Goal: Task Accomplishment & Management: Manage account settings

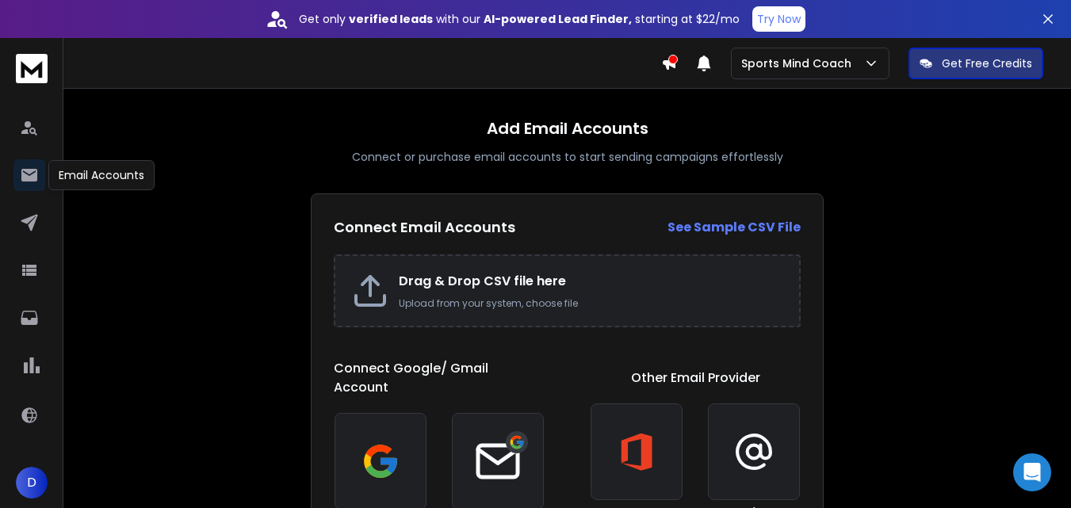
click at [22, 172] on icon at bounding box center [29, 175] width 16 height 13
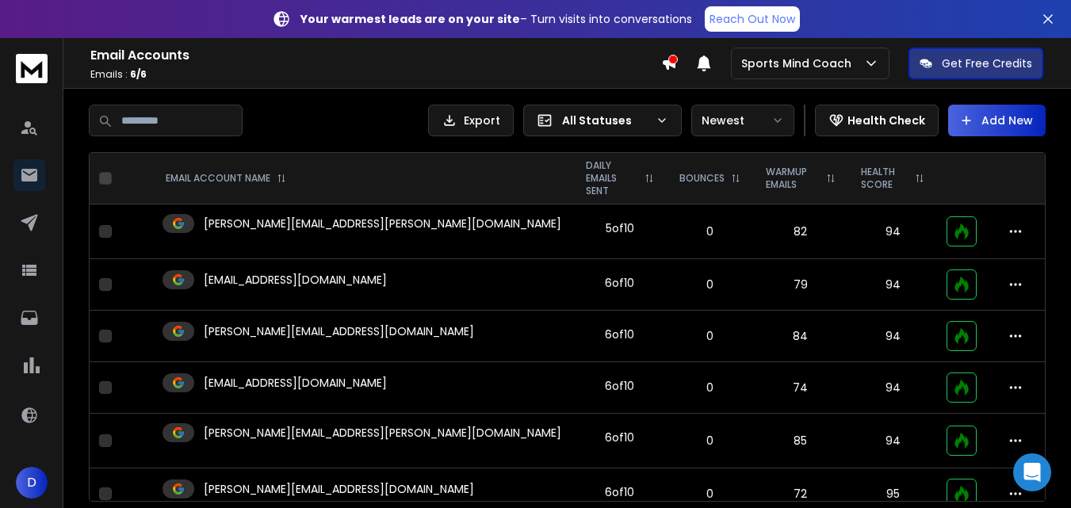
click at [1051, 17] on icon at bounding box center [1048, 19] width 10 height 10
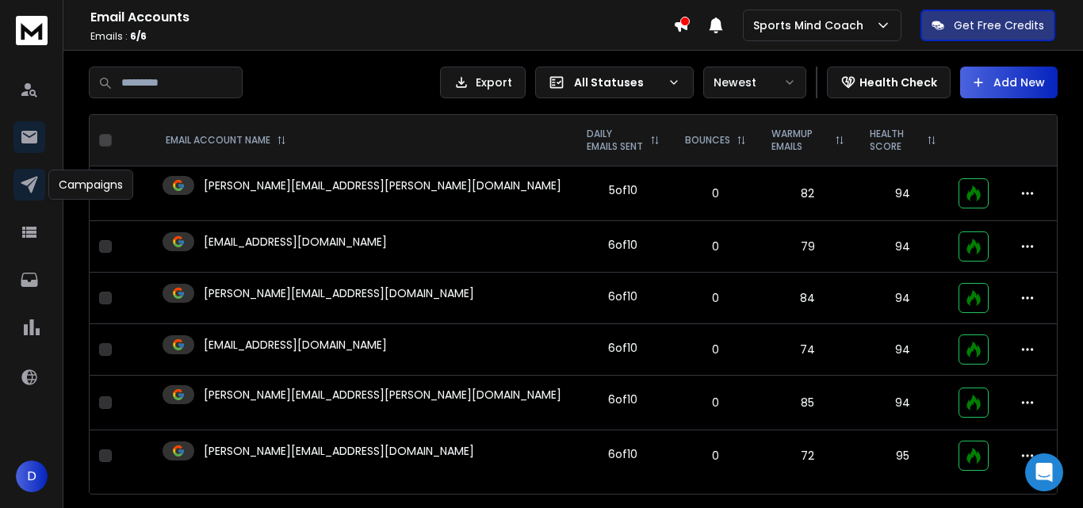
click at [30, 179] on icon at bounding box center [29, 184] width 17 height 17
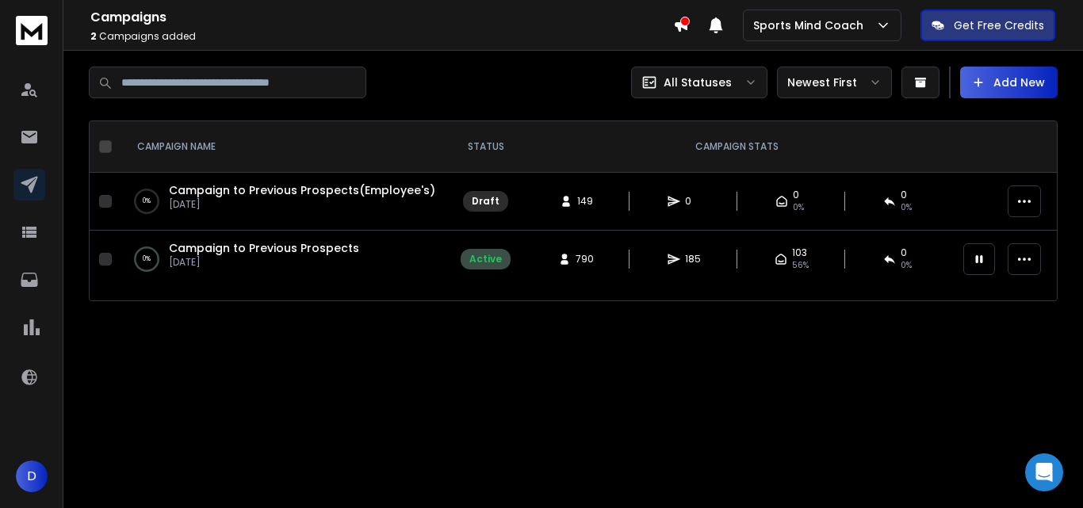
click at [354, 339] on div "Your warmest leads are on your site – Turn visits into conversations Reach Out …" at bounding box center [541, 254] width 1083 height 508
click at [1037, 266] on button "button" at bounding box center [1024, 259] width 33 height 32
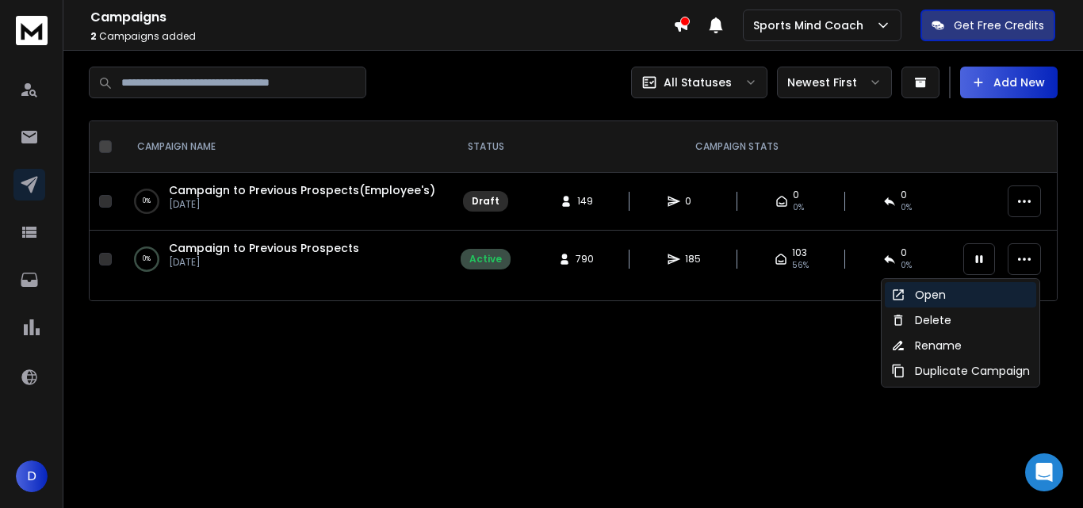
click at [927, 296] on div "Open" at bounding box center [918, 295] width 55 height 16
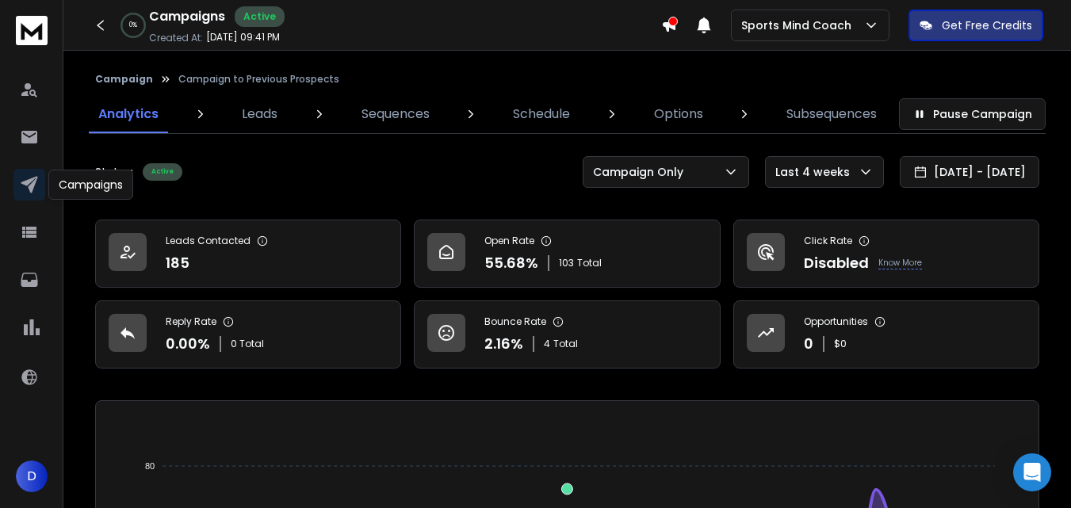
click at [31, 178] on icon at bounding box center [29, 184] width 19 height 19
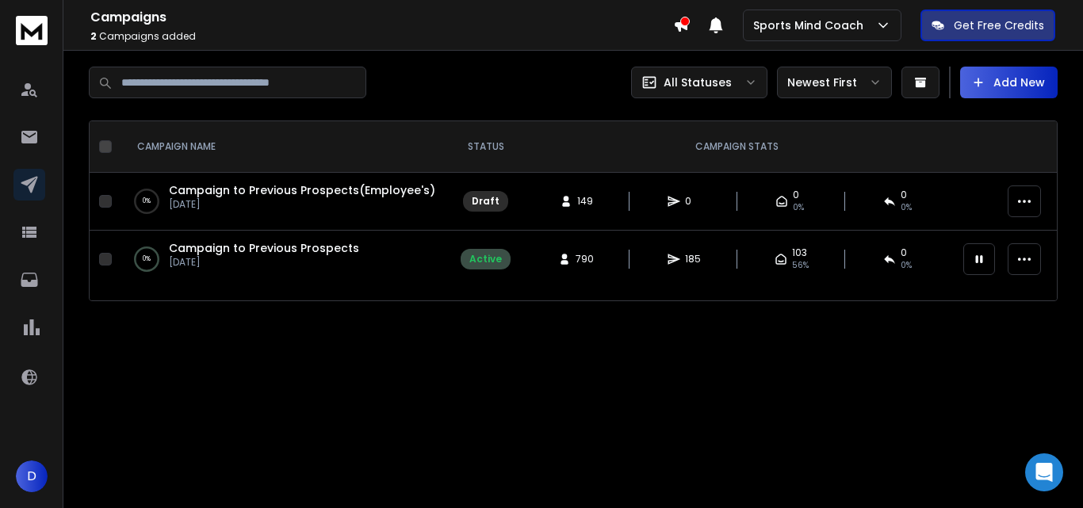
click at [397, 199] on p "[DATE]" at bounding box center [302, 204] width 266 height 13
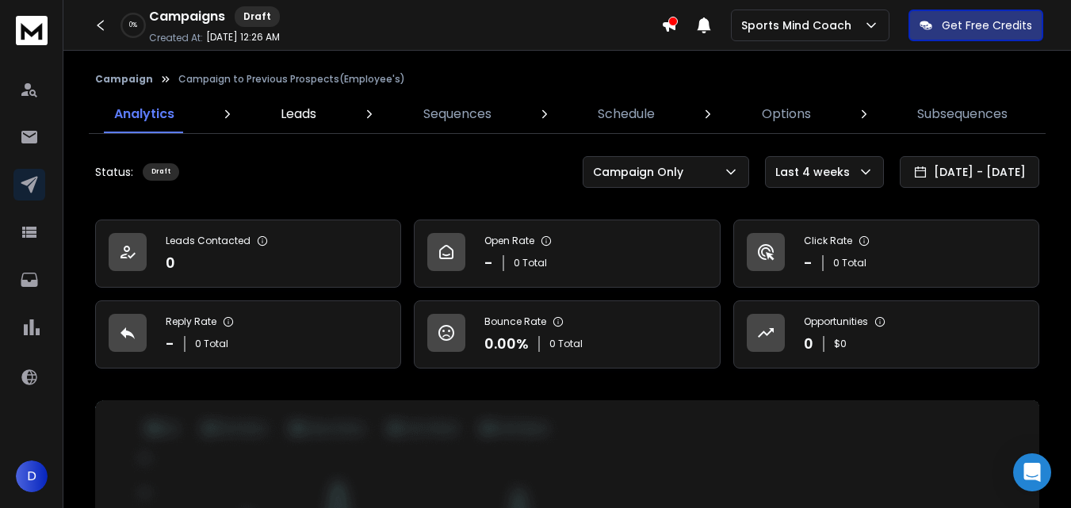
click at [294, 117] on p "Leads" at bounding box center [299, 114] width 36 height 19
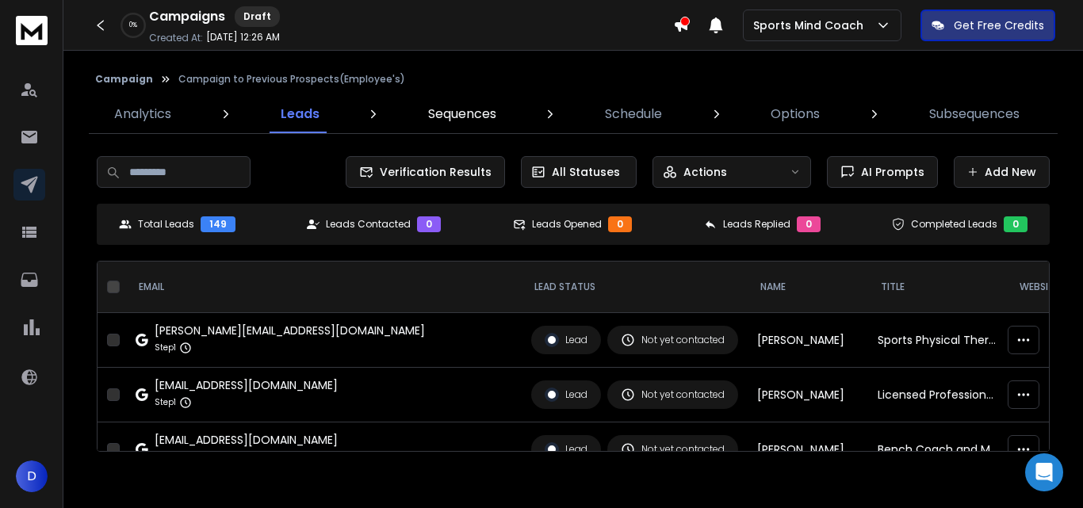
click at [457, 119] on p "Sequences" at bounding box center [462, 114] width 68 height 19
